Goal: Task Accomplishment & Management: Manage account settings

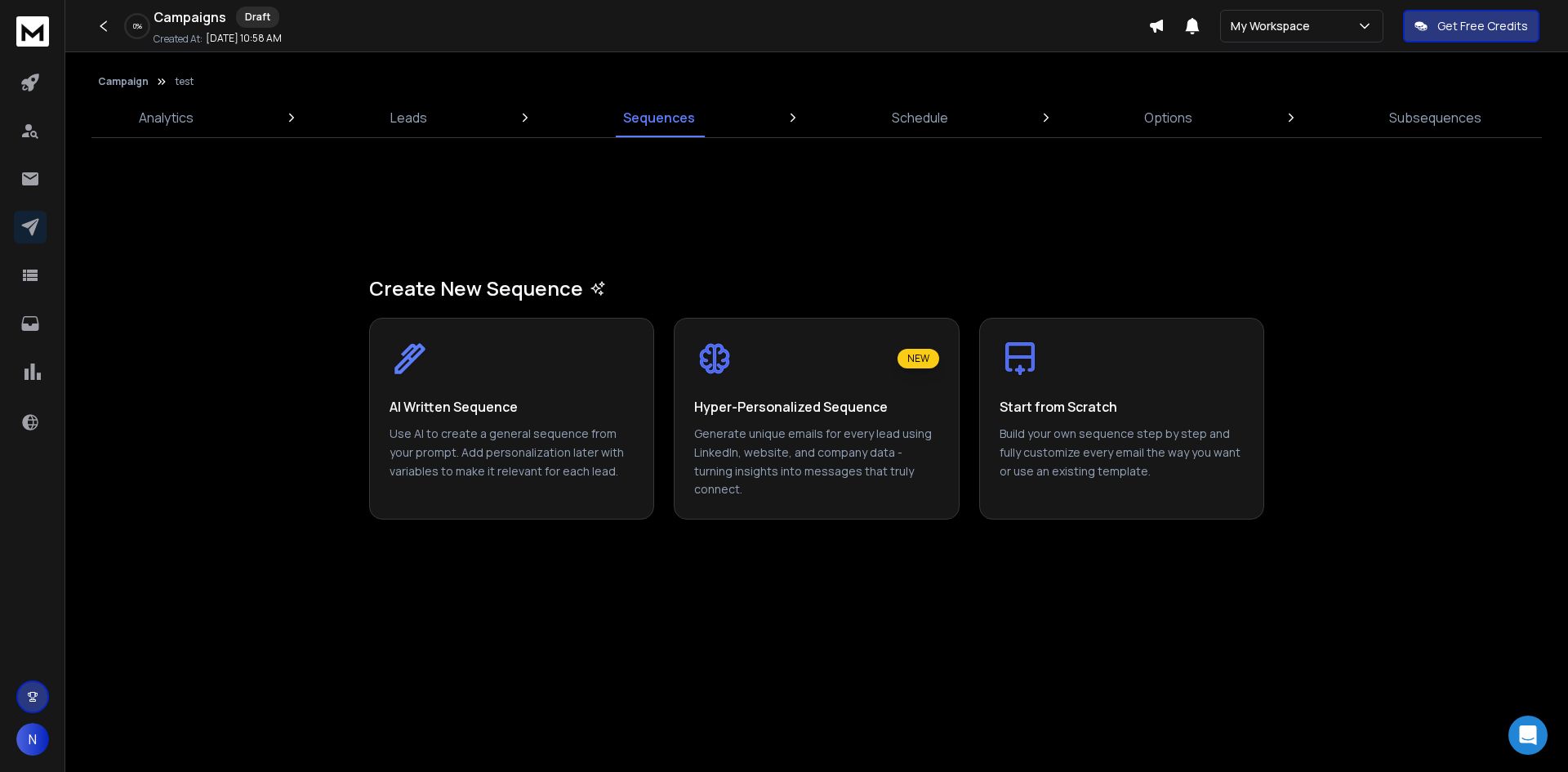
click at [39, 226] on icon at bounding box center [30, 226] width 19 height 19
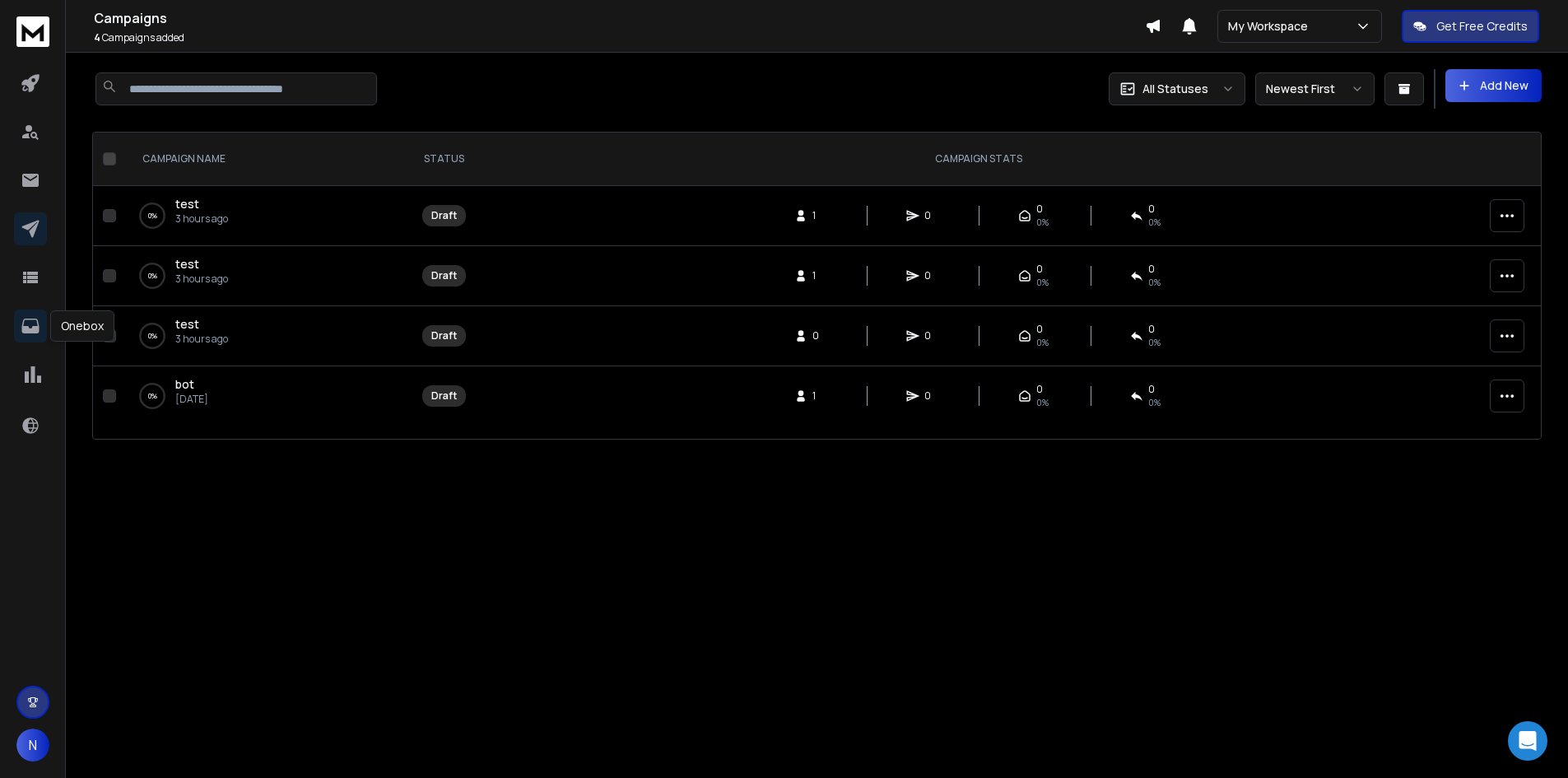
click at [35, 328] on icon at bounding box center [30, 325] width 17 height 14
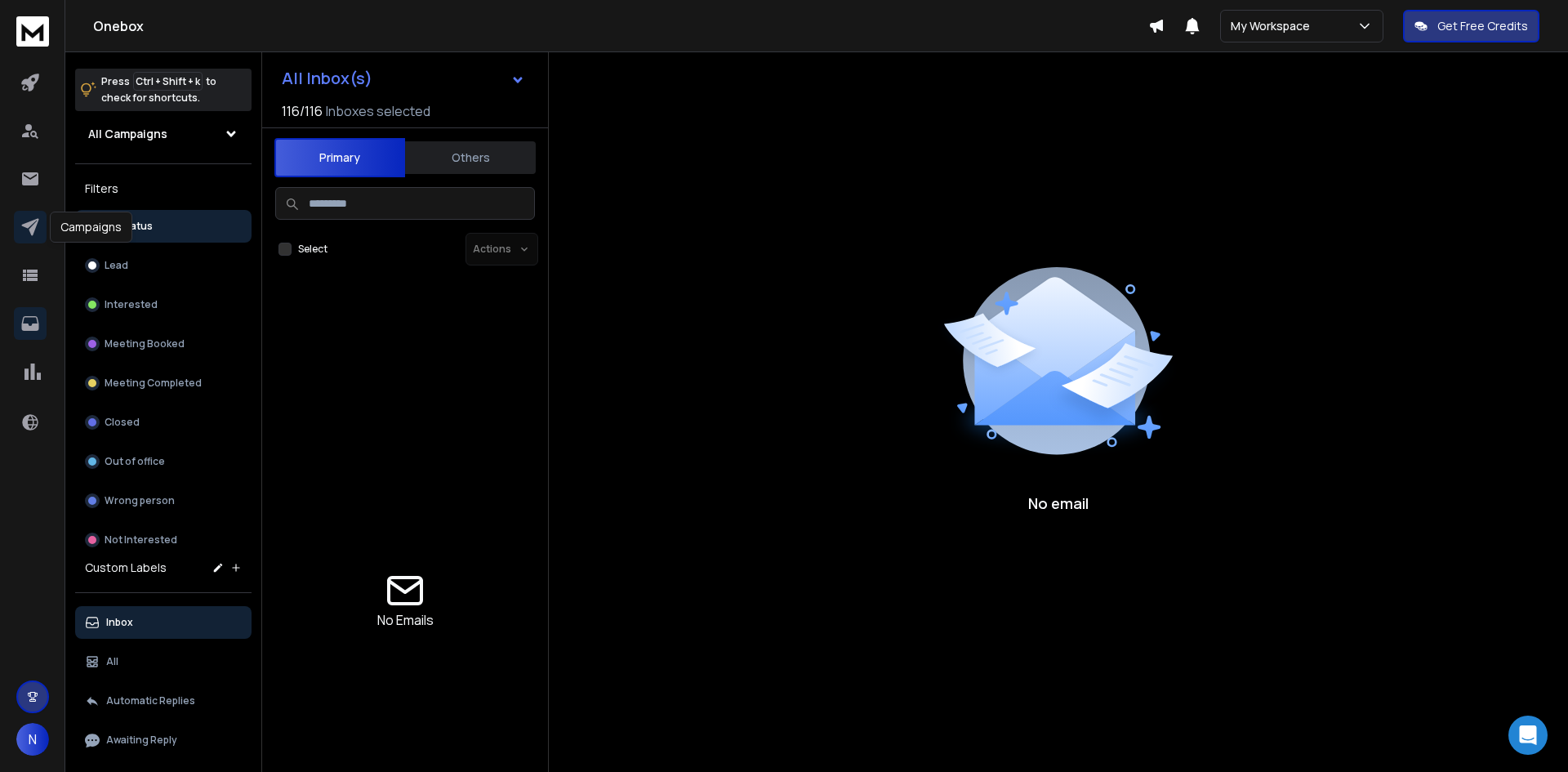
click at [37, 212] on link at bounding box center [30, 227] width 33 height 33
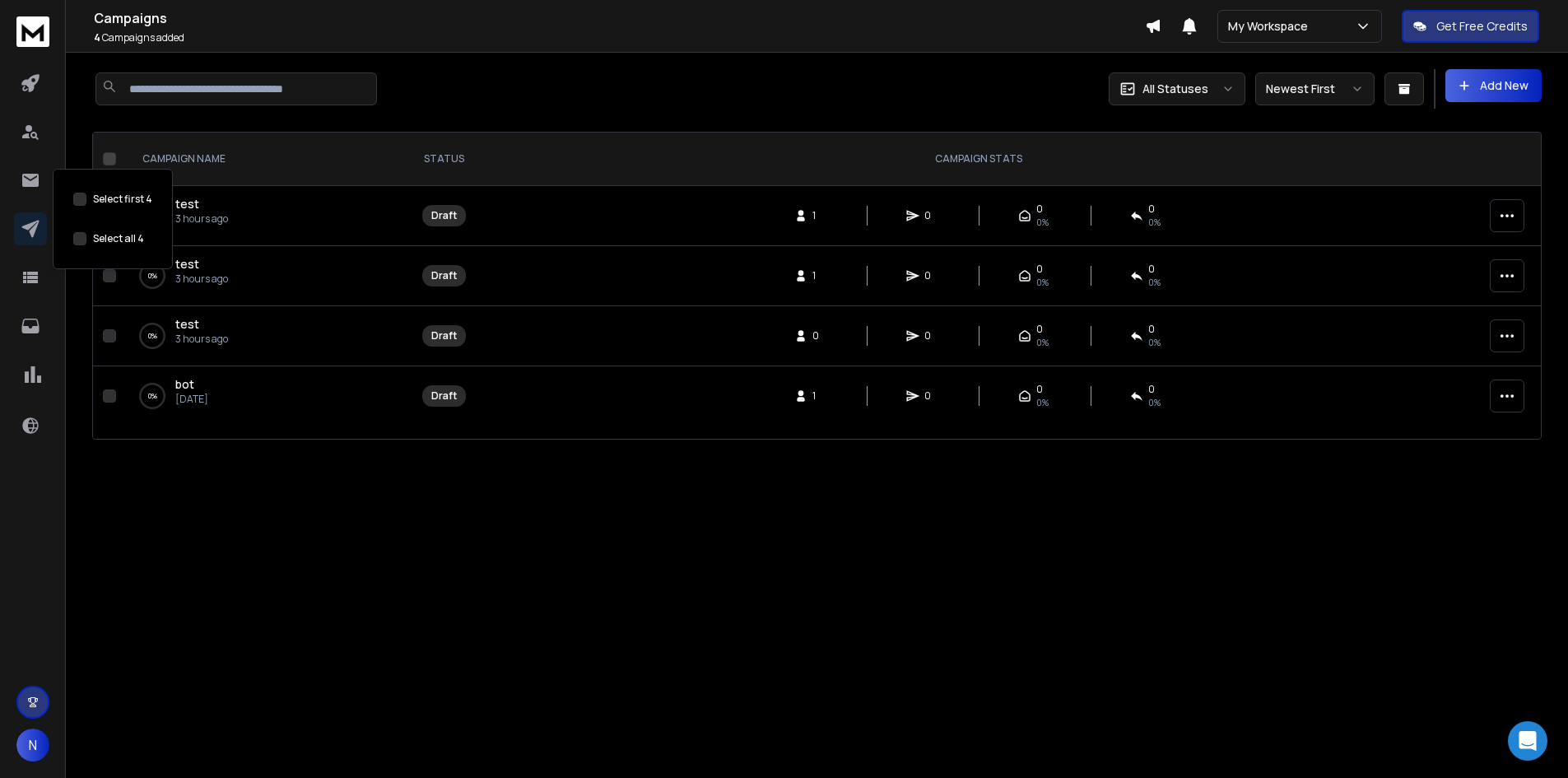
click at [106, 161] on button "Select first 4" at bounding box center [109, 158] width 13 height 13
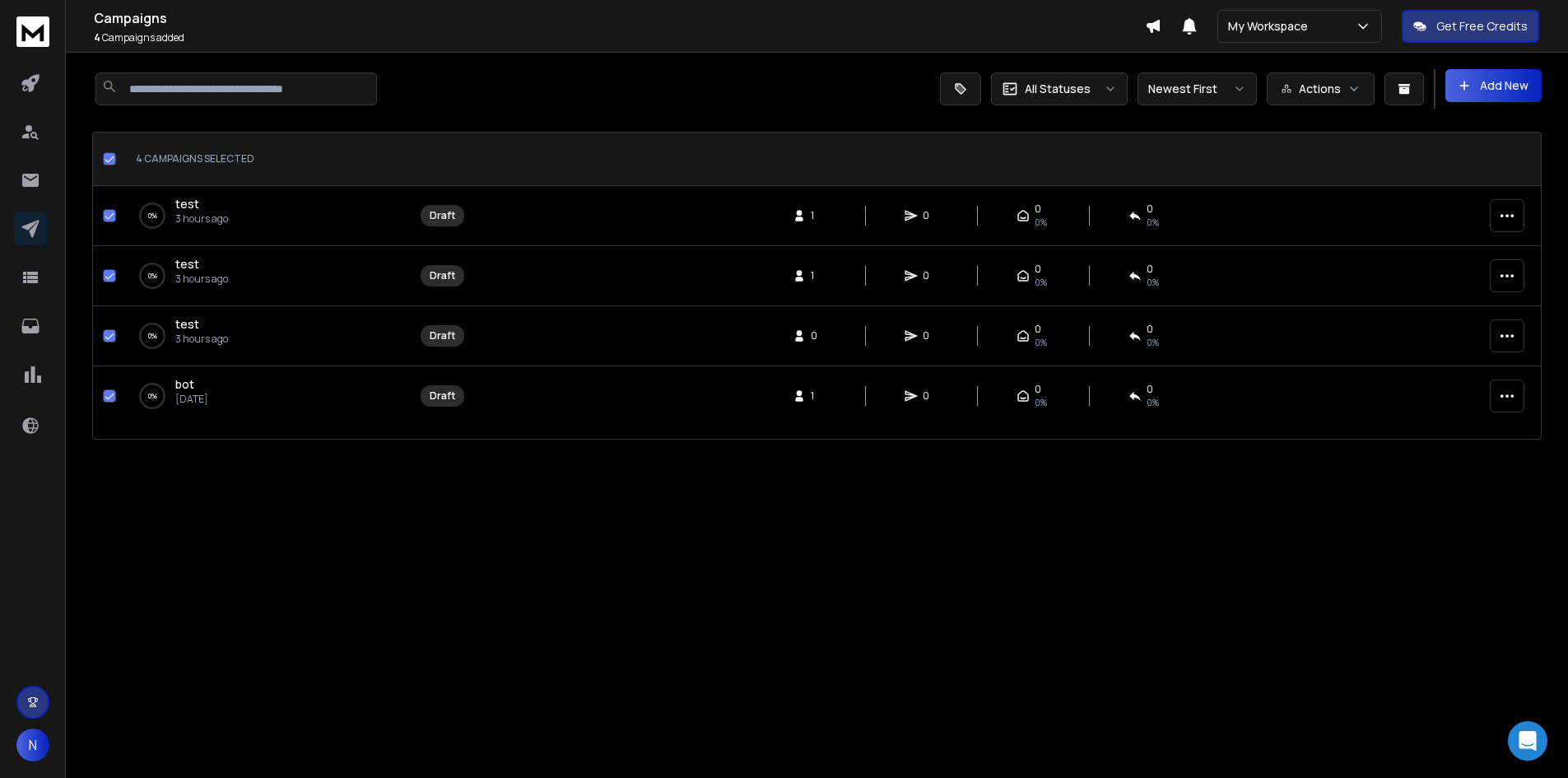
click at [1511, 215] on icon "button" at bounding box center [1507, 215] width 16 height 16
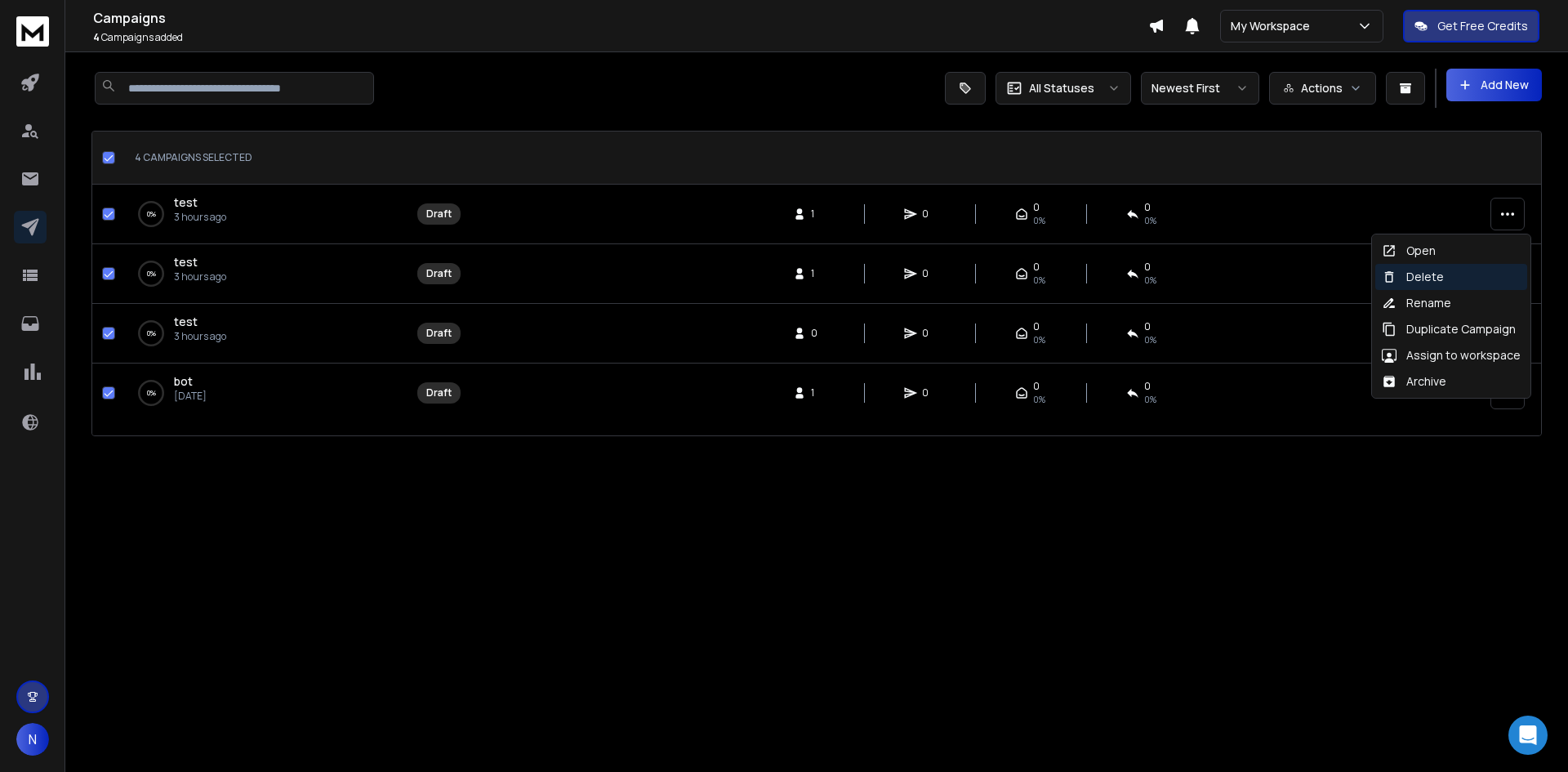
click at [1440, 276] on div "Delete" at bounding box center [1413, 276] width 62 height 16
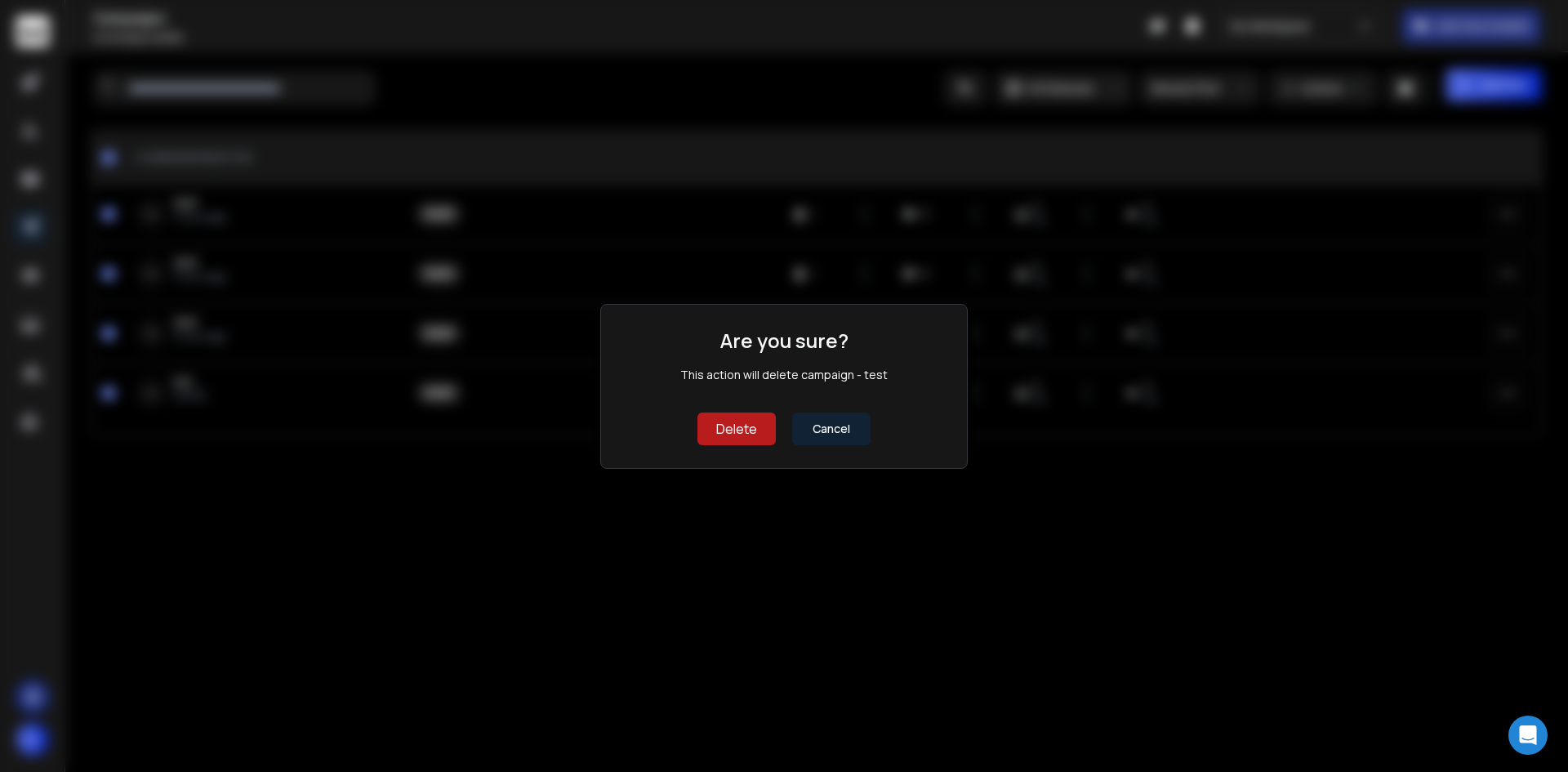
click at [740, 425] on button "Delete" at bounding box center [736, 428] width 79 height 33
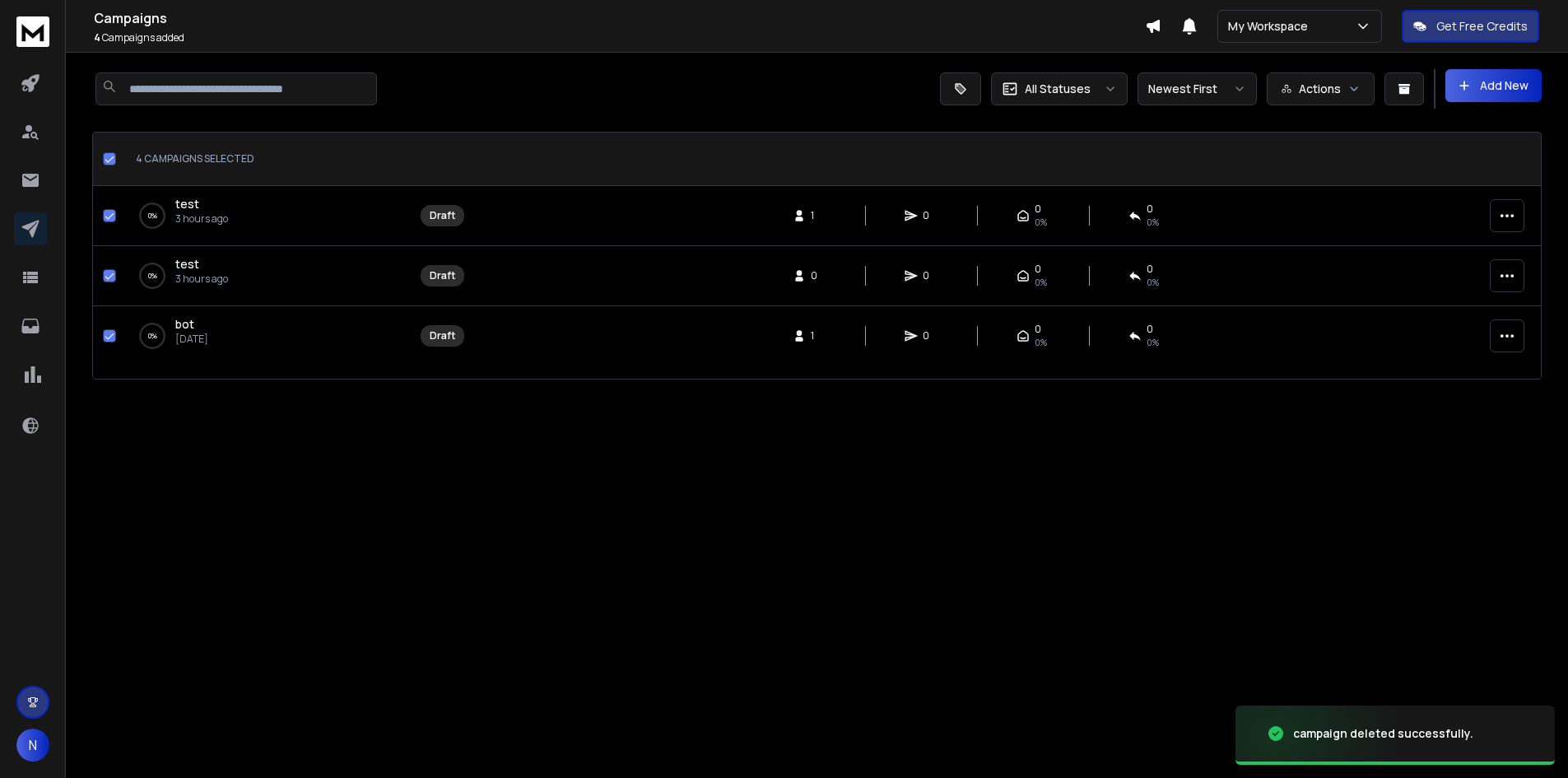
click at [1508, 222] on icon "button" at bounding box center [1507, 215] width 16 height 16
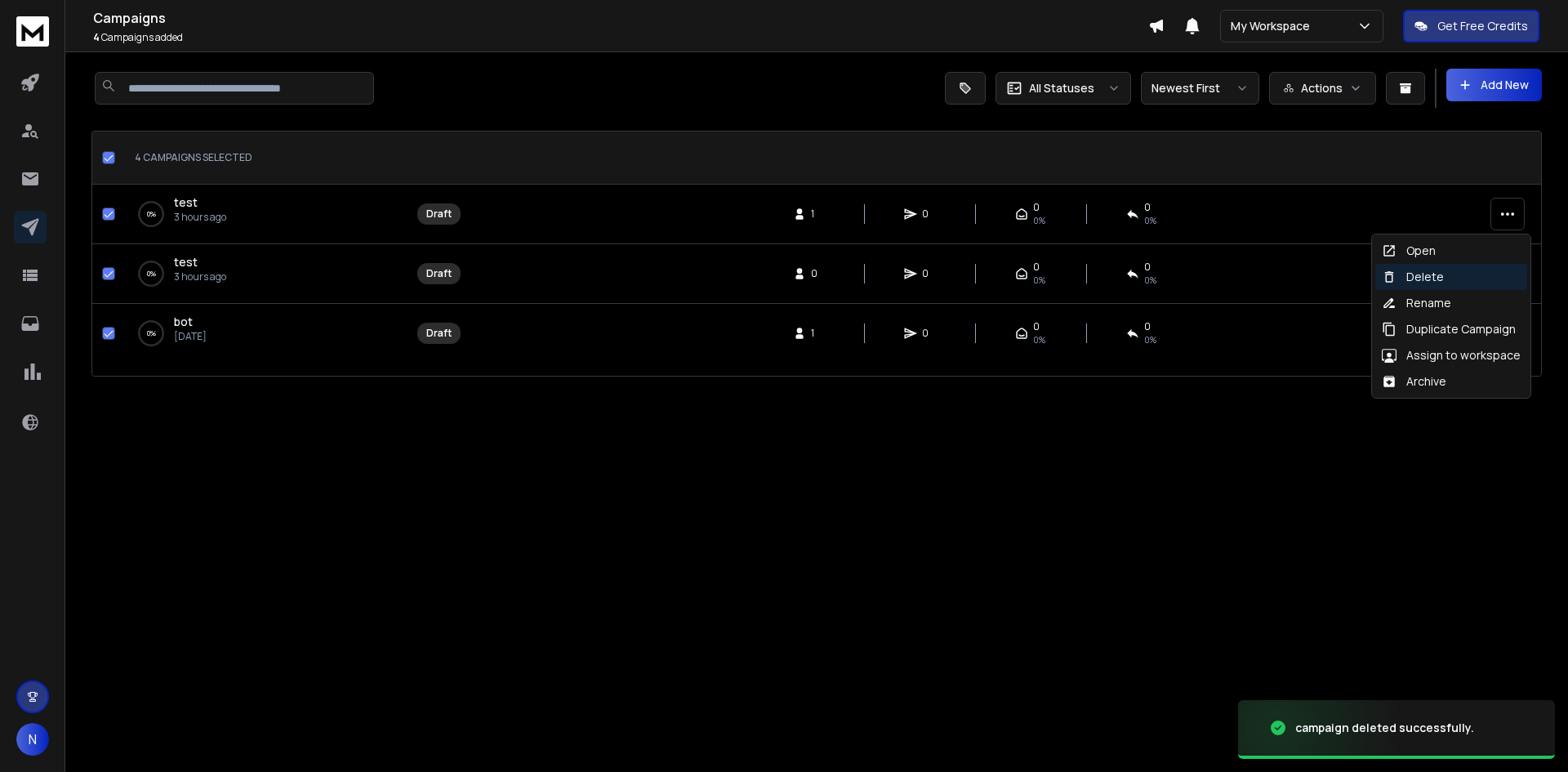
click at [1433, 282] on div "Delete" at bounding box center [1413, 276] width 62 height 16
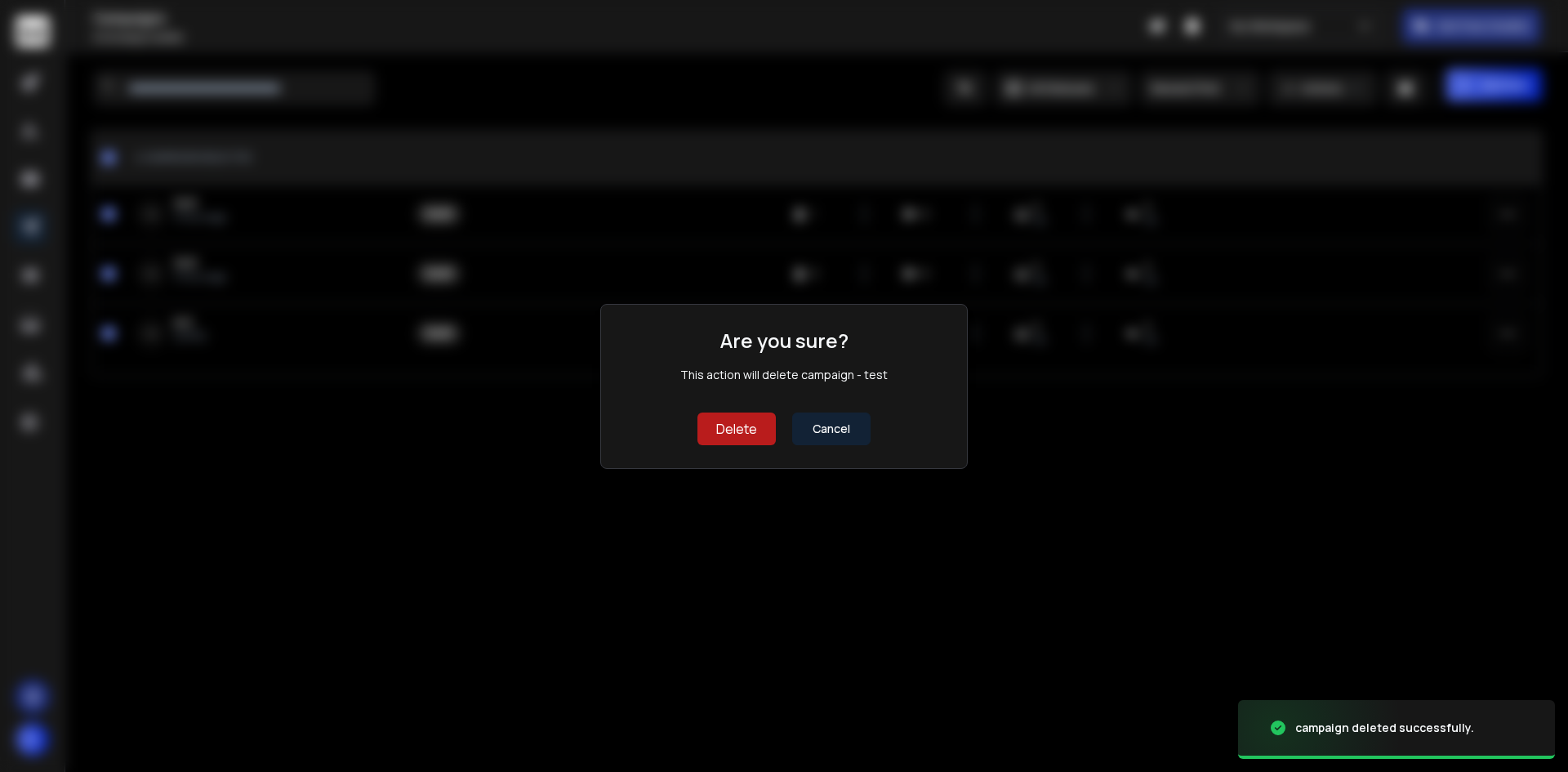
click at [746, 427] on button "Delete" at bounding box center [736, 428] width 79 height 33
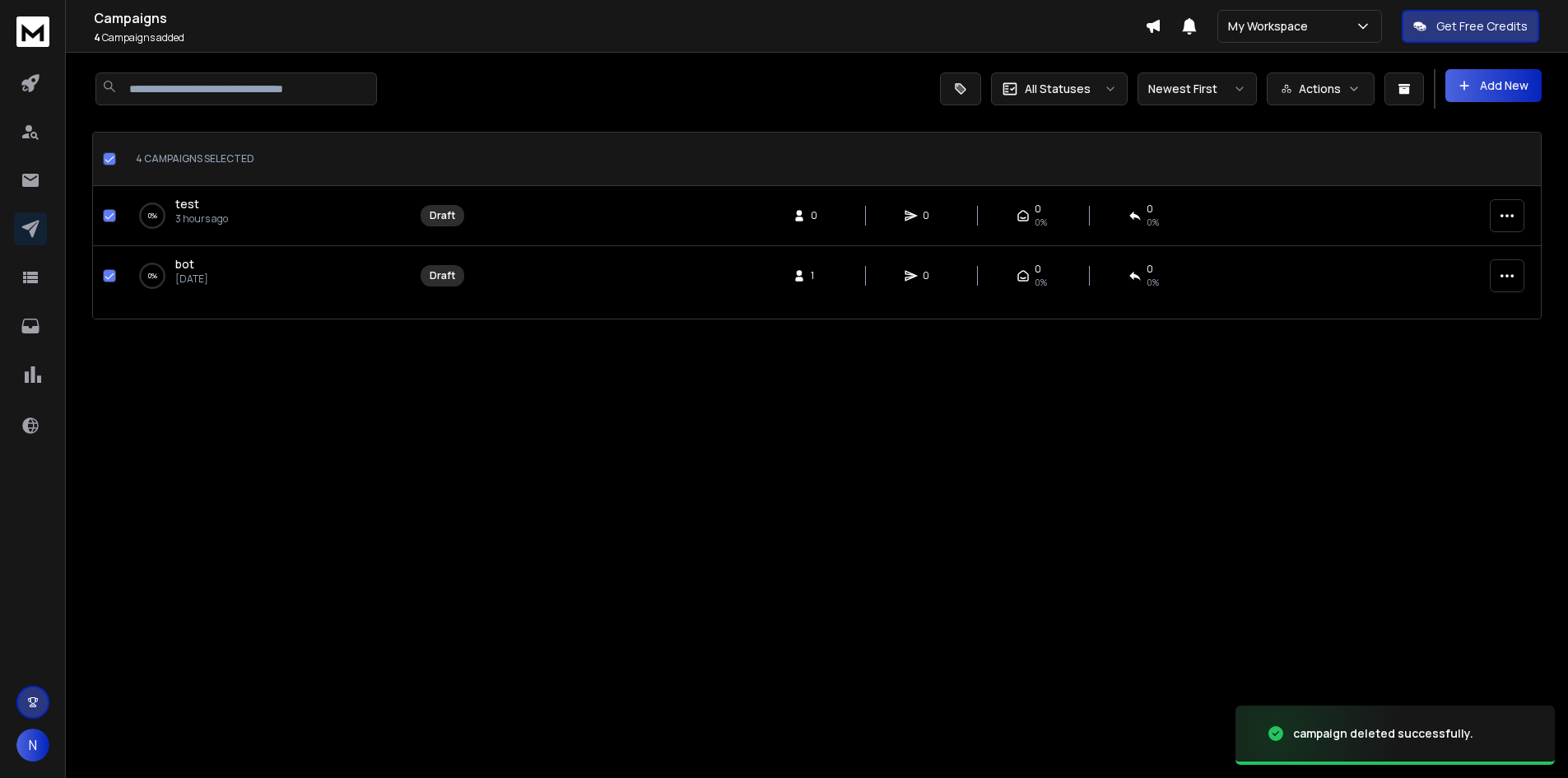
click at [1515, 214] on icon "button" at bounding box center [1507, 215] width 16 height 16
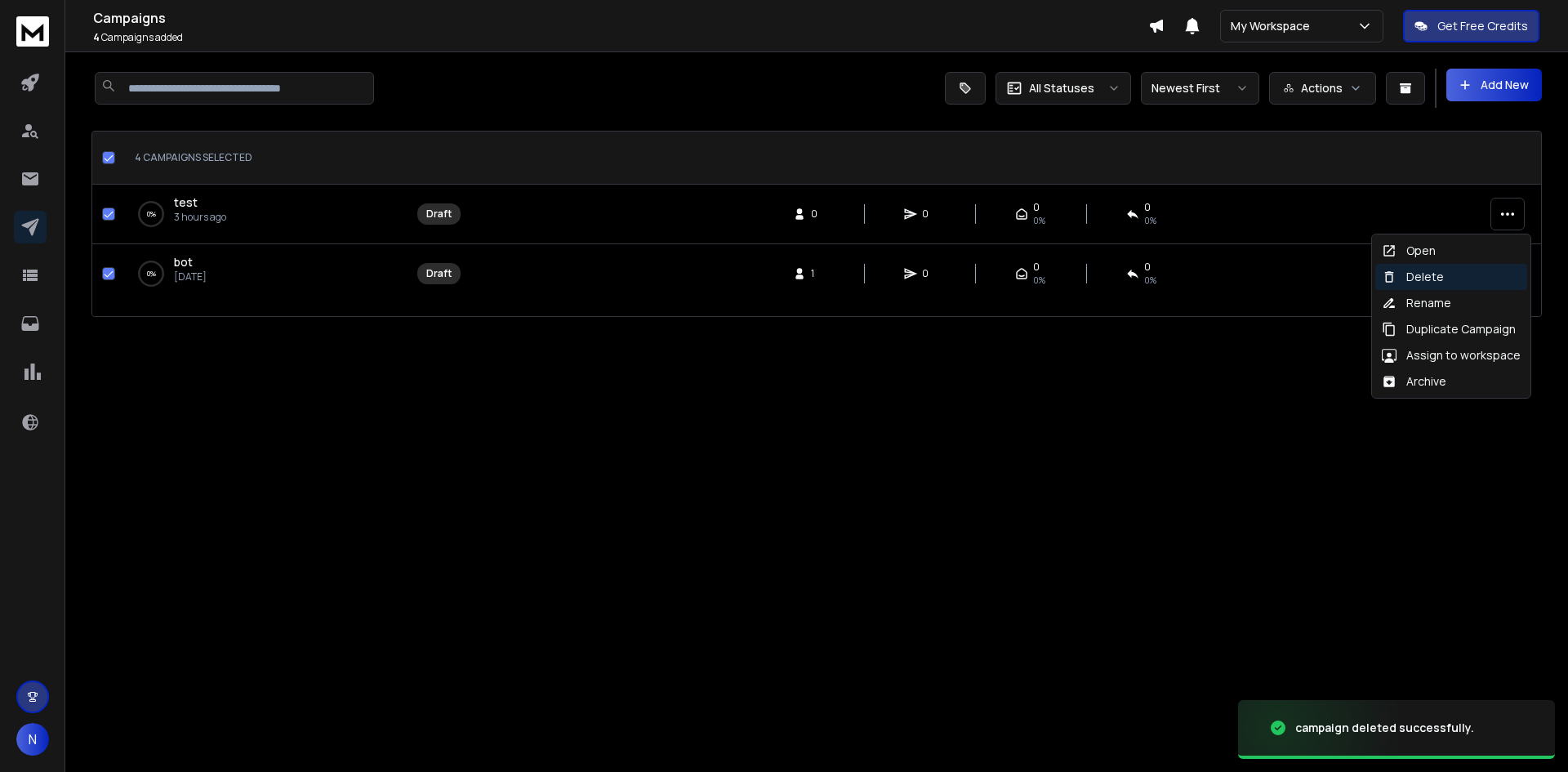
click at [1430, 278] on div "Delete" at bounding box center [1413, 276] width 62 height 16
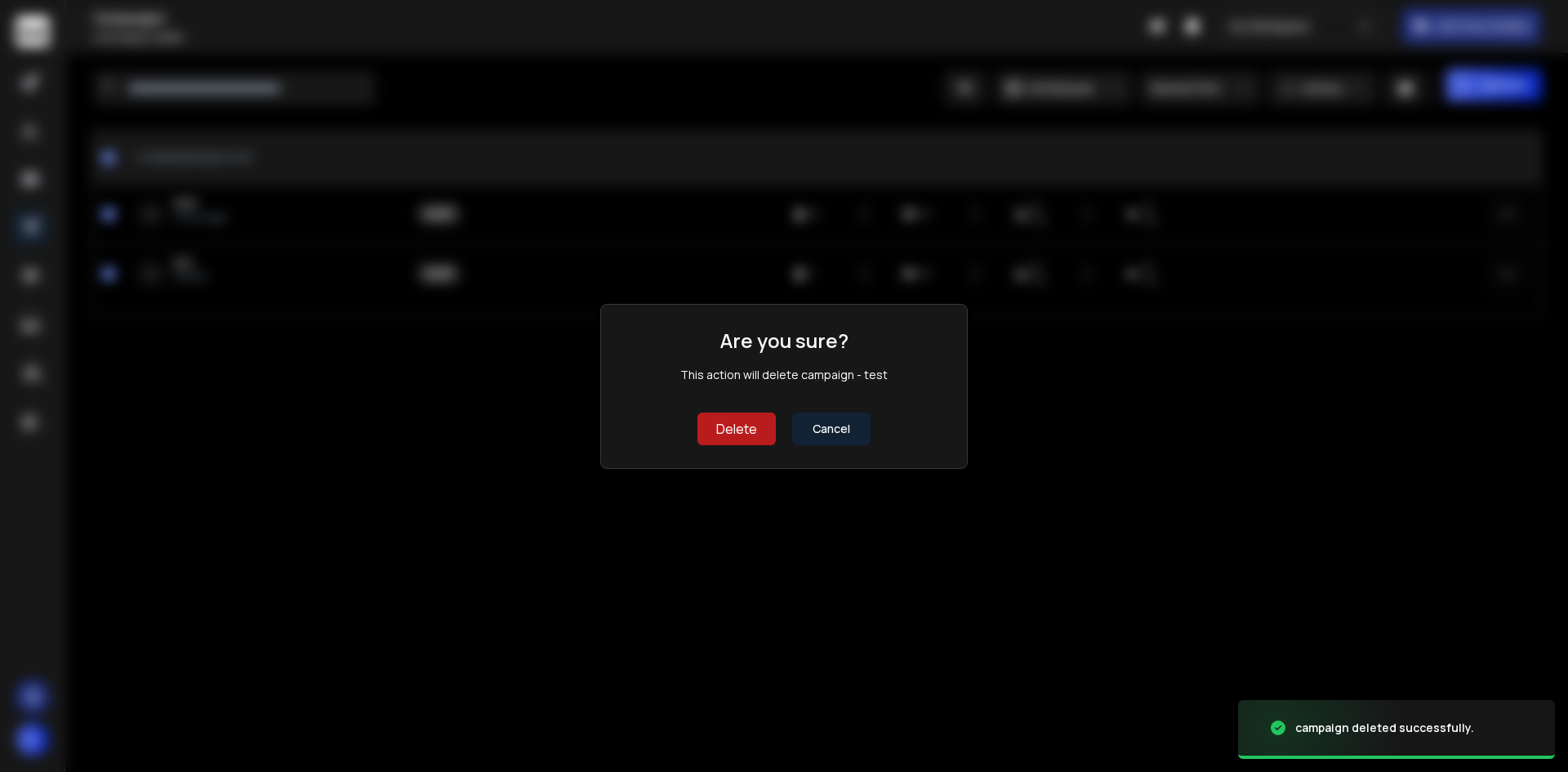
click at [729, 427] on button "Delete" at bounding box center [736, 428] width 79 height 33
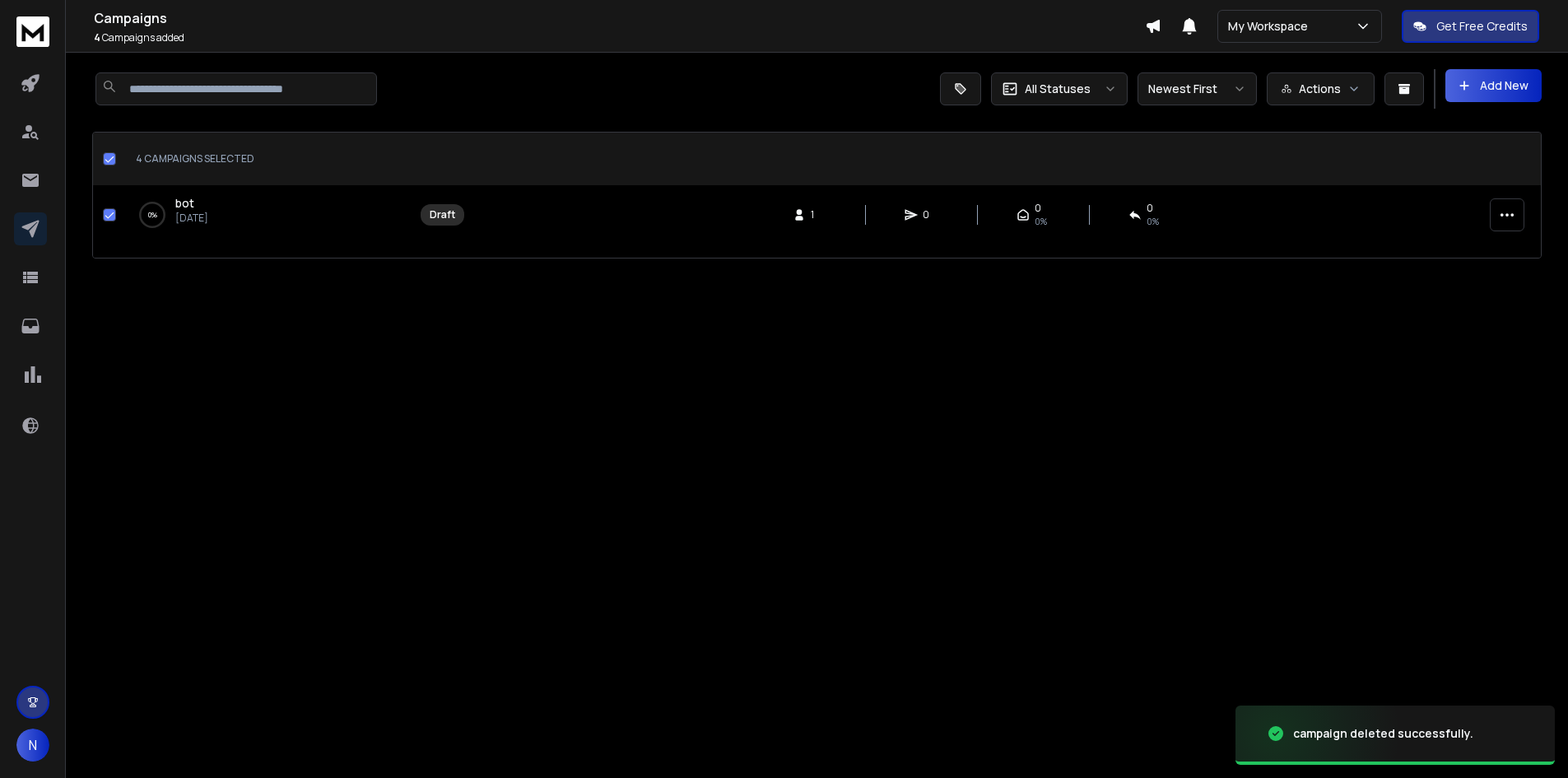
click at [1515, 215] on icon "button" at bounding box center [1507, 215] width 16 height 16
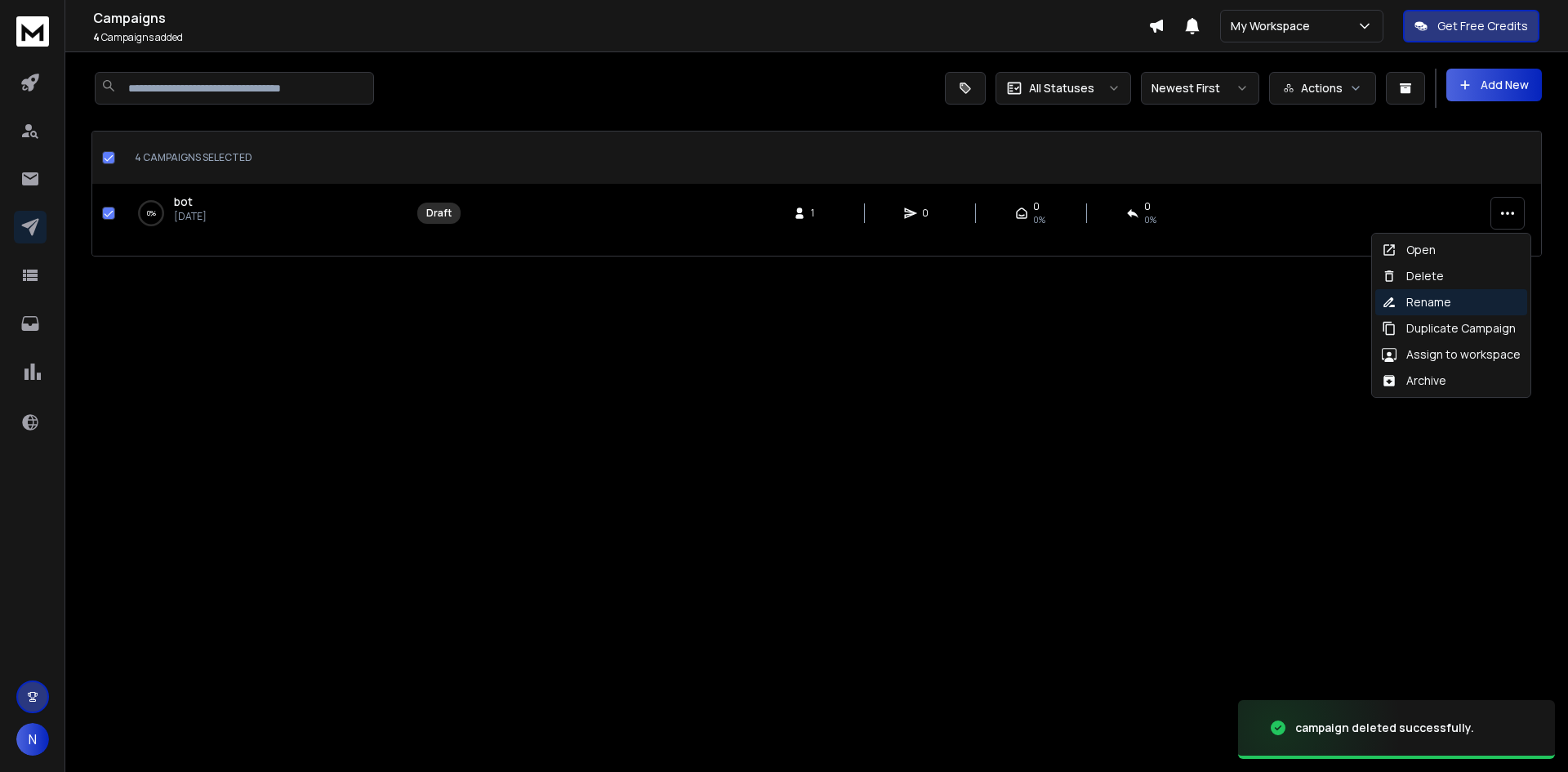
click at [1441, 278] on div "Delete" at bounding box center [1451, 275] width 152 height 26
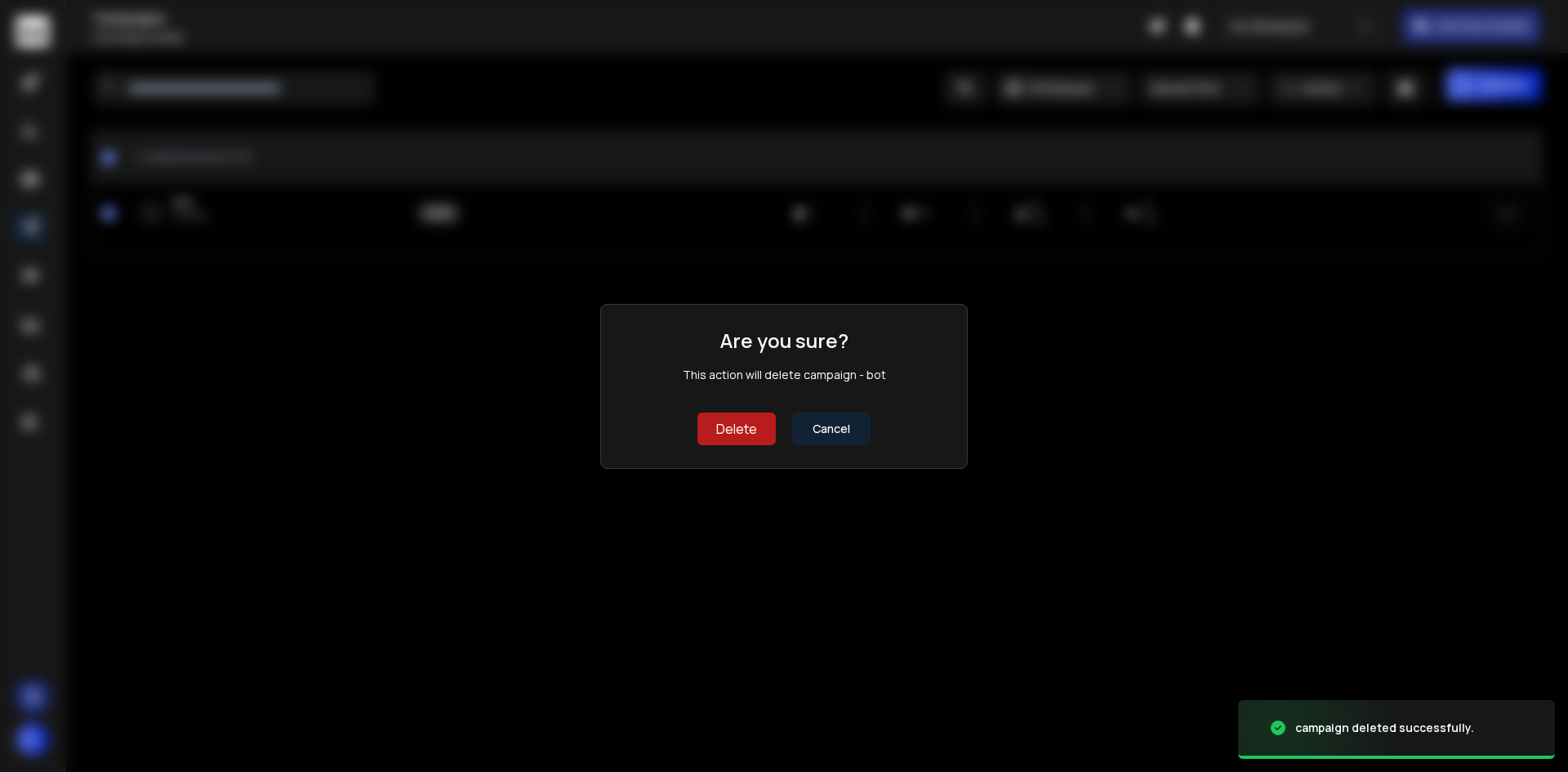
click at [750, 421] on button "Delete" at bounding box center [736, 428] width 79 height 33
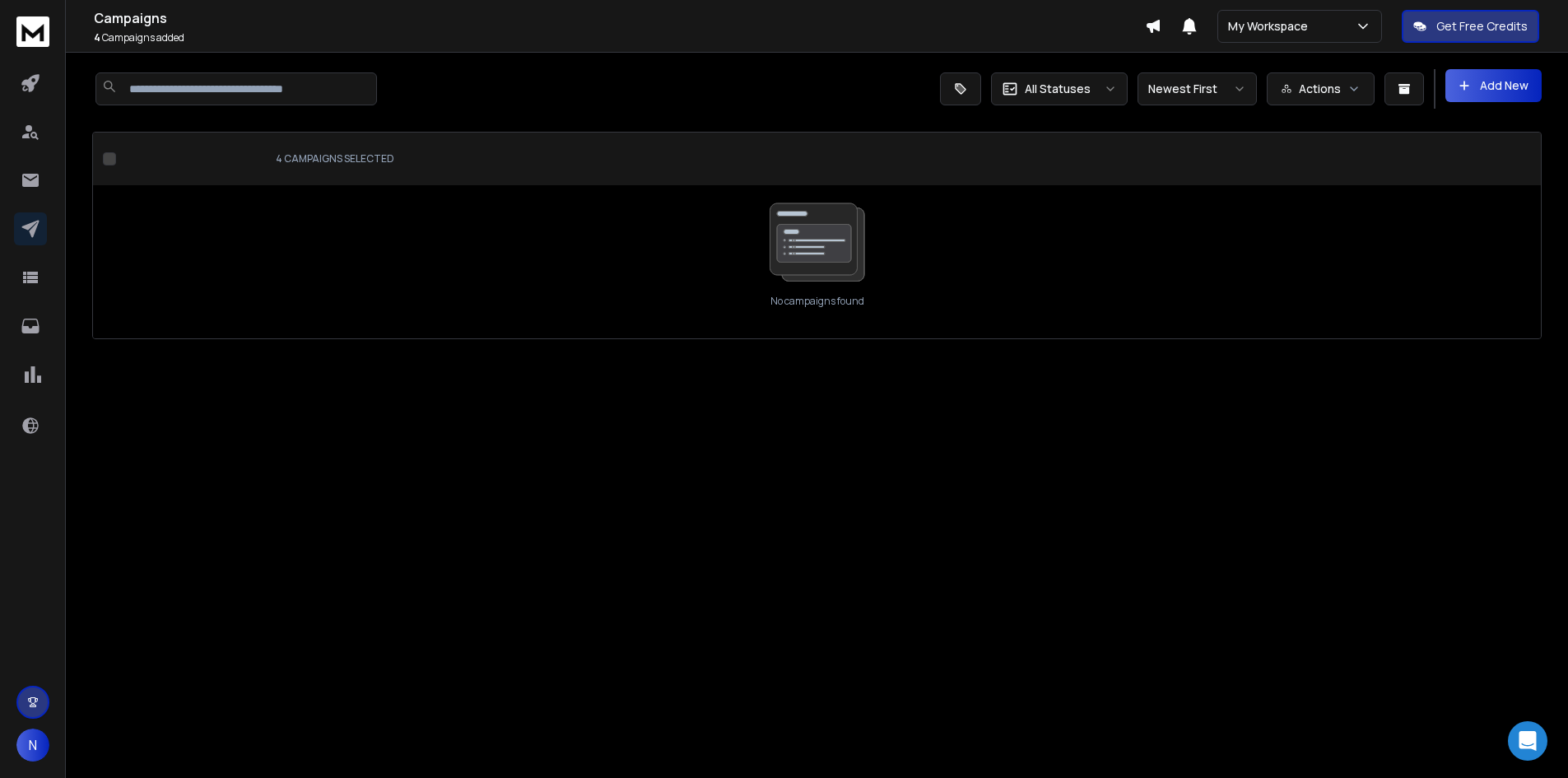
click at [31, 27] on img at bounding box center [32, 31] width 33 height 31
